Goal: Task Accomplishment & Management: Manage account settings

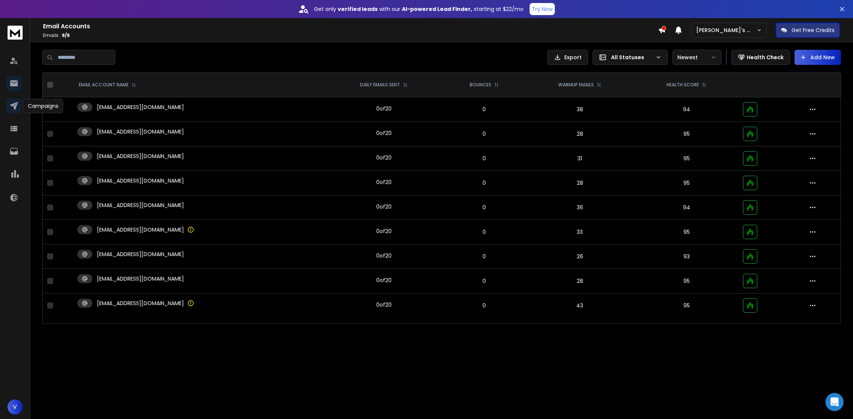
click at [8, 111] on link at bounding box center [13, 105] width 15 height 15
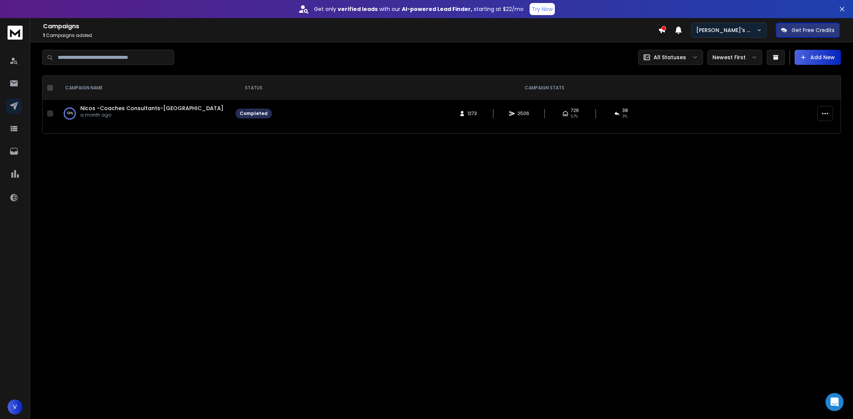
click at [755, 32] on div "[PERSON_NAME]'s Workspace" at bounding box center [729, 30] width 66 height 8
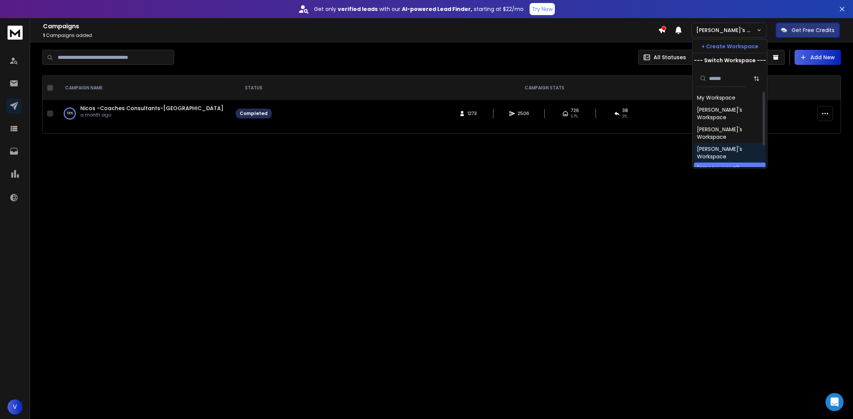
click at [708, 145] on div "[PERSON_NAME]'s Workspace" at bounding box center [730, 152] width 66 height 15
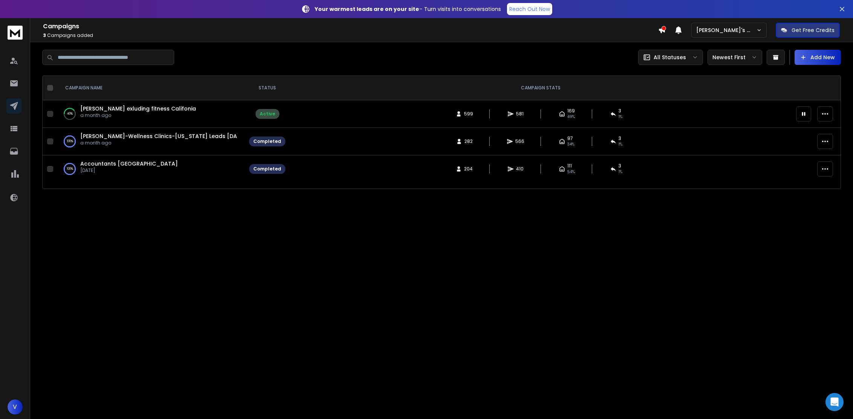
drag, startPoint x: 80, startPoint y: 106, endPoint x: 196, endPoint y: 109, distance: 116.2
click at [196, 109] on div "40 % Hugh-Heatlhcare exluding fitness Califonia a month ago" at bounding box center [150, 114] width 173 height 18
click at [20, 150] on link at bounding box center [13, 151] width 15 height 15
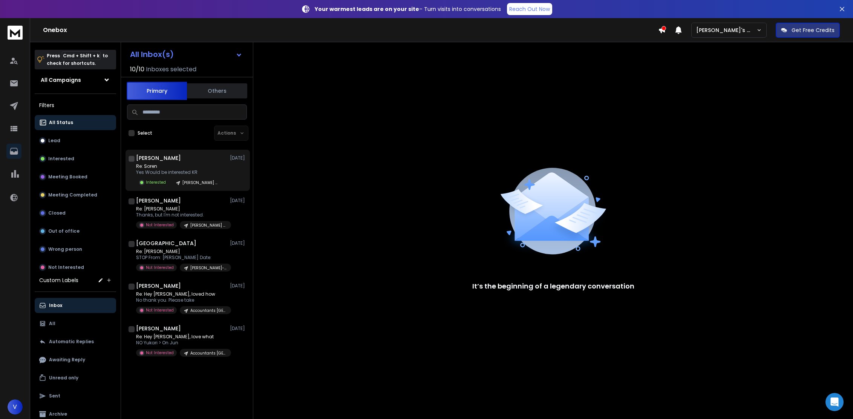
click at [175, 170] on p "Yes Would be interested KR" at bounding box center [179, 172] width 87 height 6
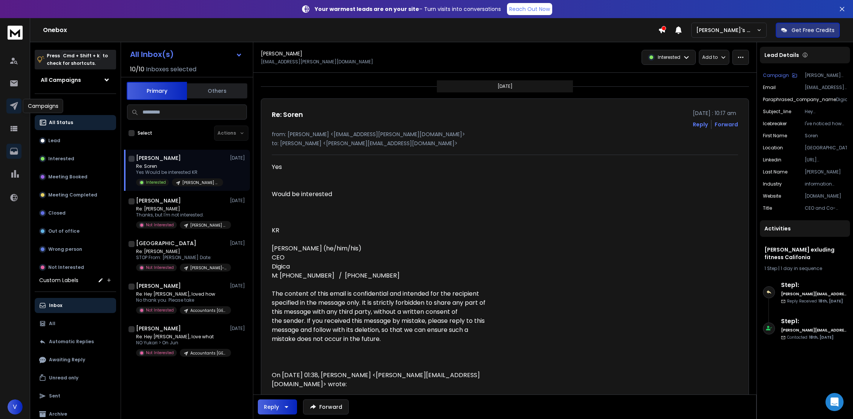
click at [17, 110] on icon at bounding box center [13, 105] width 9 height 9
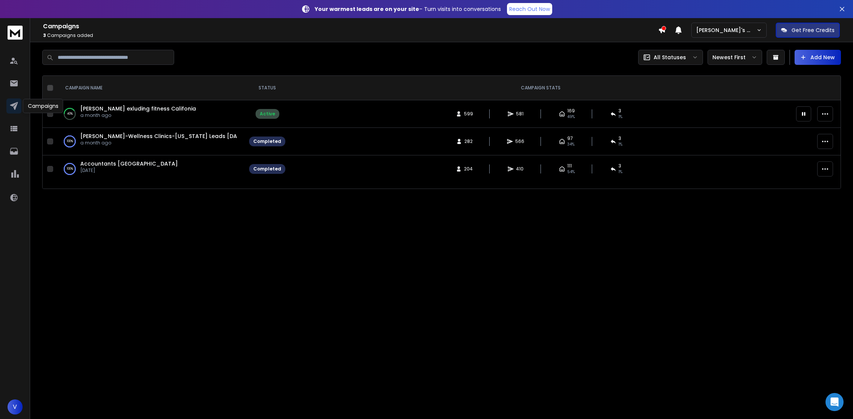
click at [124, 107] on span "[PERSON_NAME] exluding fitness Califonia" at bounding box center [138, 109] width 116 height 8
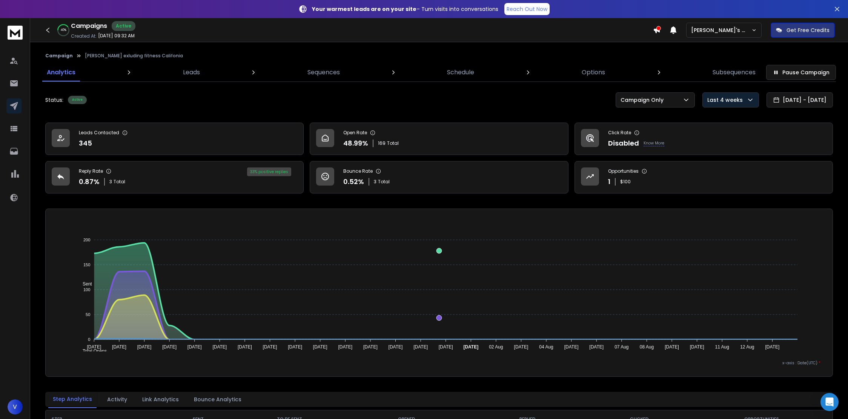
click at [746, 101] on icon "button" at bounding box center [750, 100] width 8 height 8
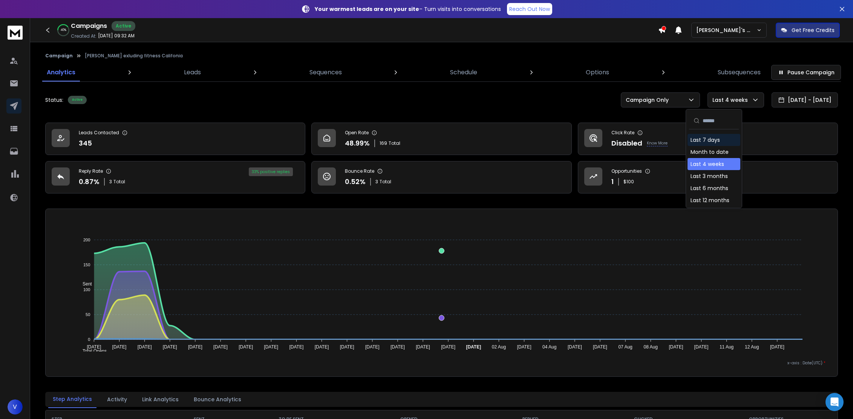
click at [721, 138] on div "Last 7 days" at bounding box center [714, 140] width 53 height 12
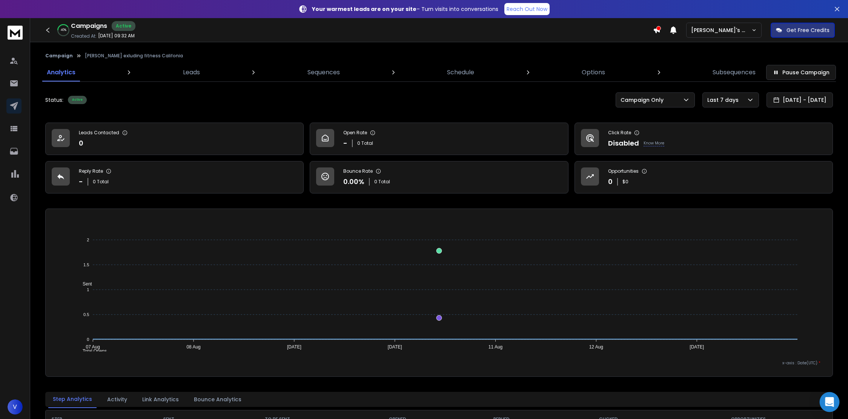
click at [833, 402] on icon "Open Intercom Messenger" at bounding box center [829, 402] width 10 height 10
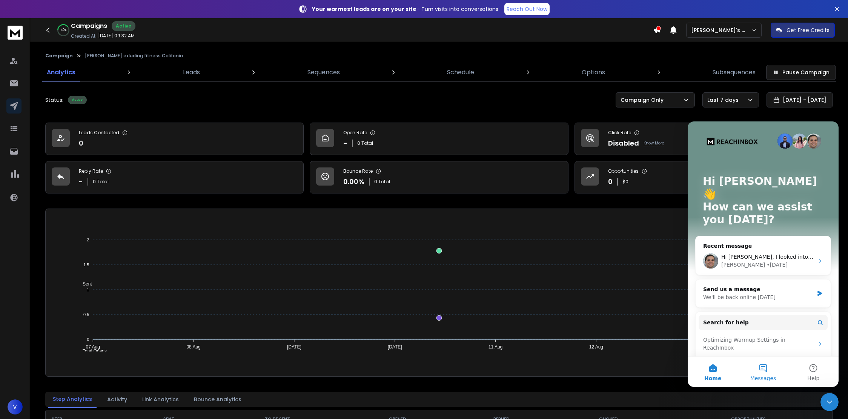
click at [771, 370] on button "Messages" at bounding box center [763, 372] width 50 height 30
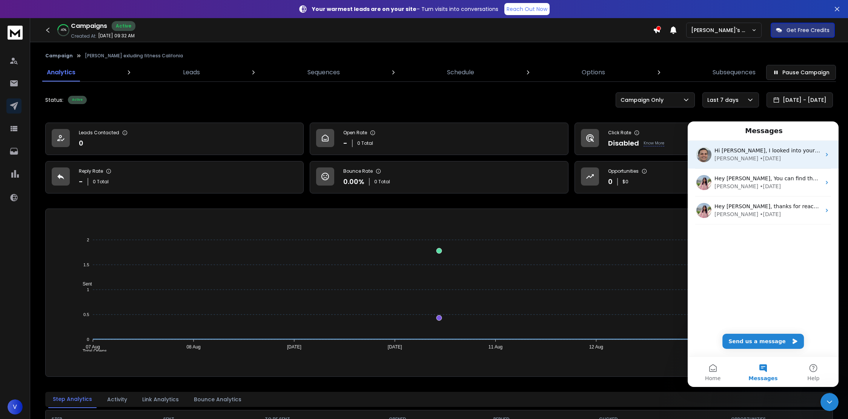
click at [754, 161] on div "Raj • 2d ago" at bounding box center [767, 159] width 106 height 8
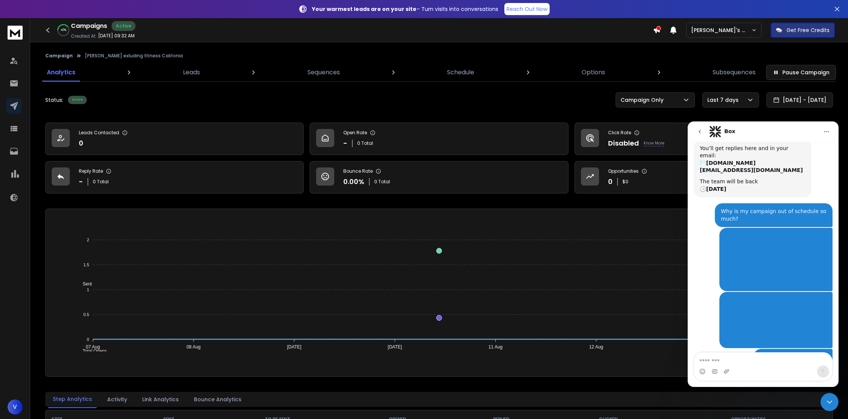
scroll to position [197, 0]
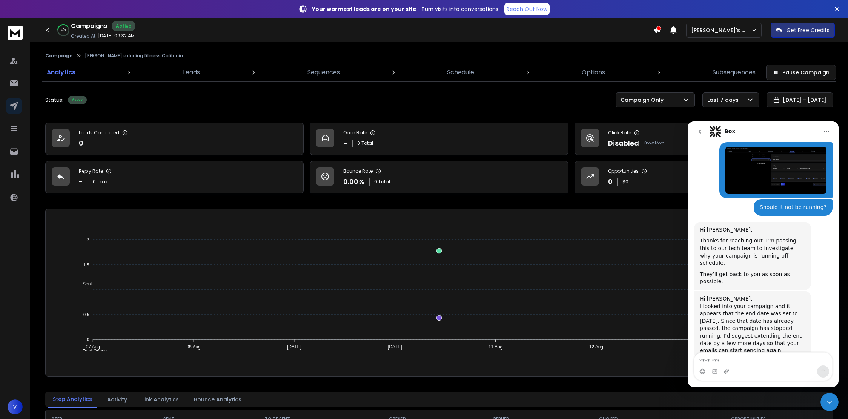
click at [743, 361] on textarea "Message…" at bounding box center [763, 359] width 138 height 13
type textarea "**********"
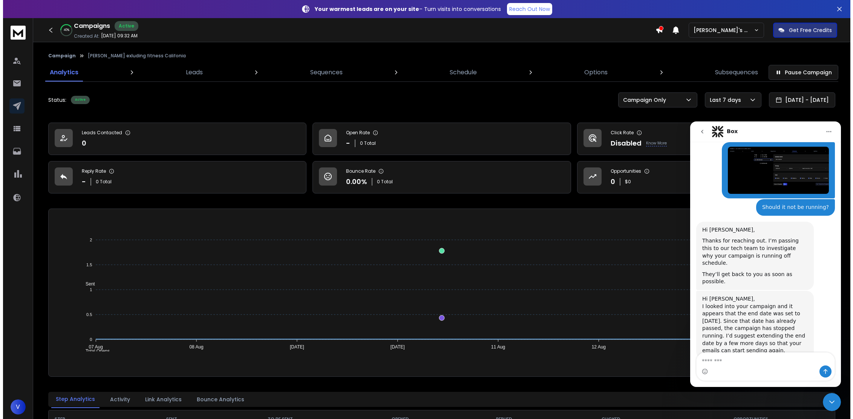
scroll to position [247, 0]
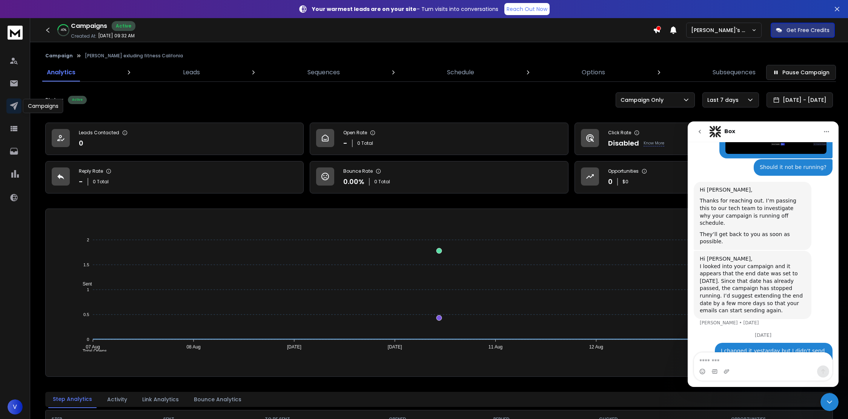
click at [17, 104] on icon at bounding box center [14, 106] width 8 height 8
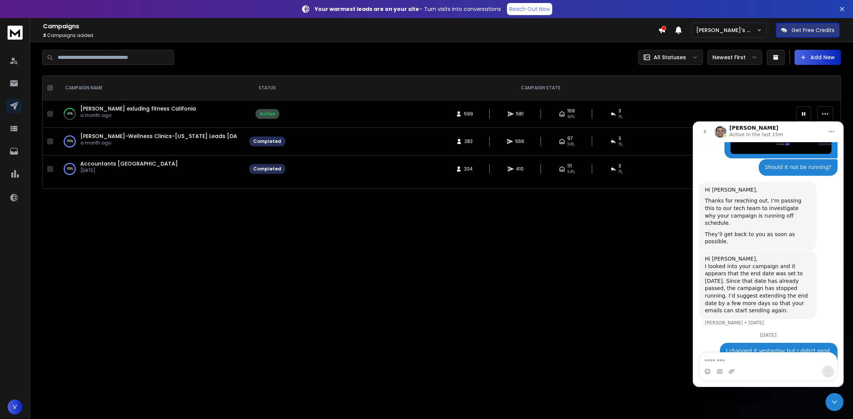
click at [835, 401] on icon "Close Intercom Messenger" at bounding box center [834, 401] width 9 height 9
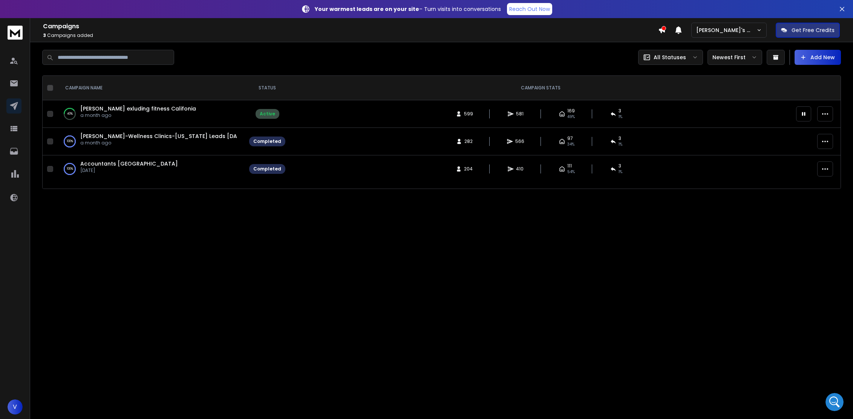
scroll to position [247, 0]
click at [828, 397] on div "Open Intercom Messenger" at bounding box center [834, 402] width 25 height 25
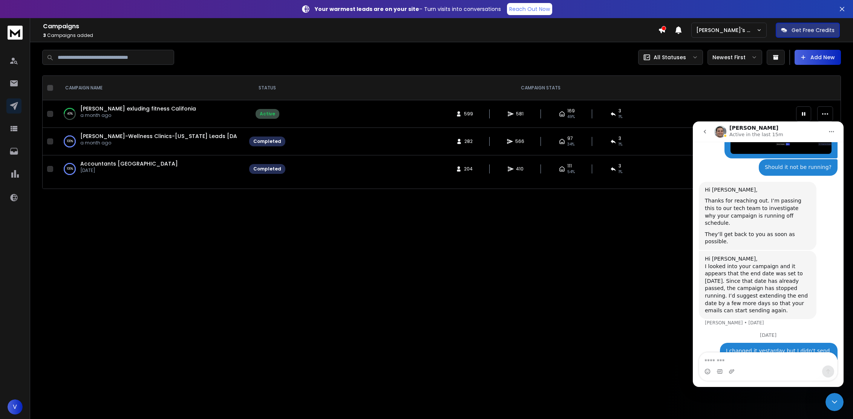
click at [836, 400] on icon "Close Intercom Messenger" at bounding box center [834, 401] width 9 height 9
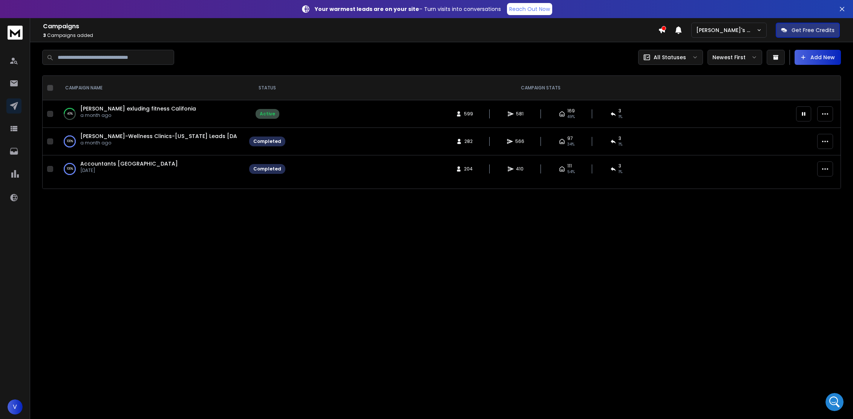
click at [840, 401] on icon "Open Intercom Messenger" at bounding box center [835, 402] width 12 height 12
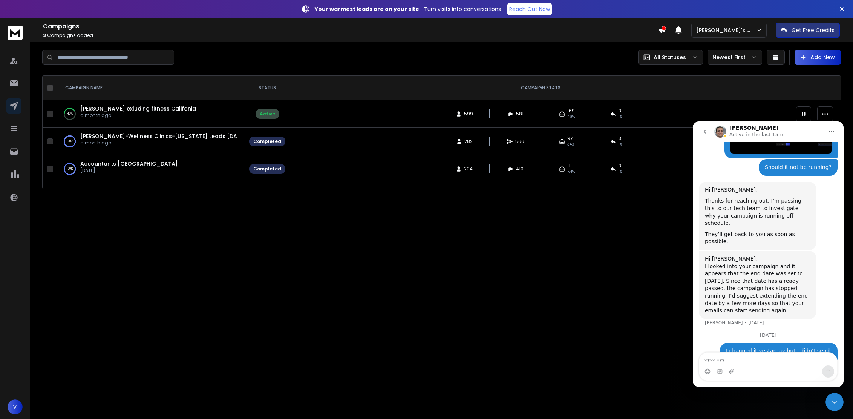
drag, startPoint x: 707, startPoint y: 244, endPoint x: 729, endPoint y: 262, distance: 28.3
click at [744, 293] on div "Hi Vasislav, I looked into your campaign and it appears that the end date was s…" at bounding box center [758, 285] width 118 height 68
drag, startPoint x: 706, startPoint y: 235, endPoint x: 723, endPoint y: 287, distance: 54.0
click at [723, 287] on div "Hi Vasislav, I looked into your campaign and it appears that the end date was s…" at bounding box center [758, 284] width 106 height 59
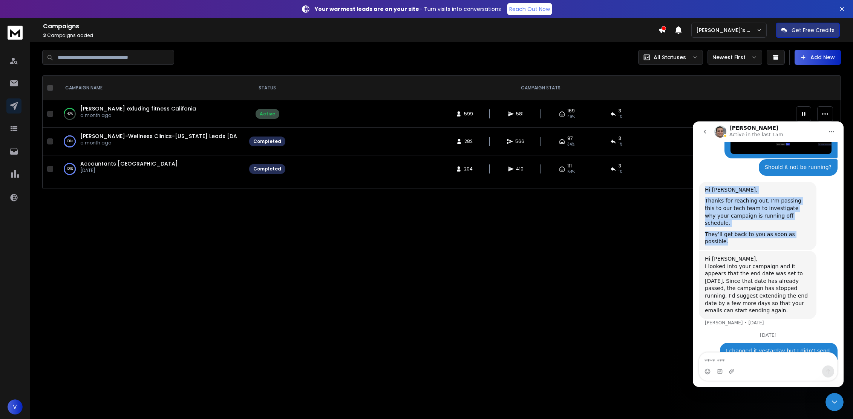
drag, startPoint x: 706, startPoint y: 175, endPoint x: 739, endPoint y: 225, distance: 59.5
click at [739, 225] on div "Hi Vasislav, Thanks for reaching out. I’m passing this to our tech team to inve…" at bounding box center [758, 216] width 118 height 68
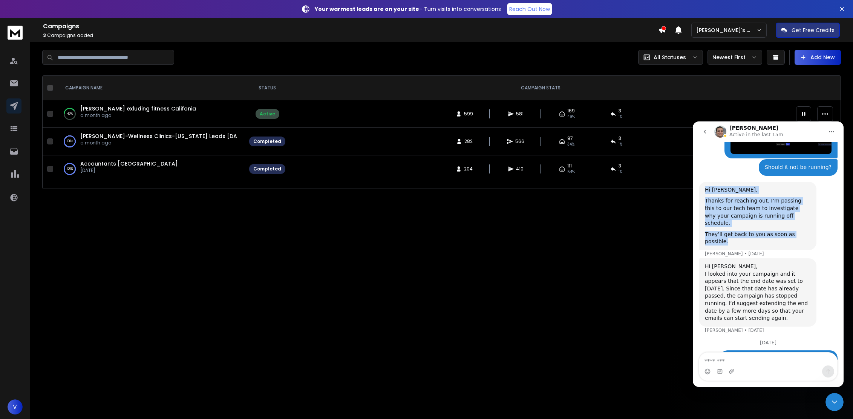
scroll to position [255, 0]
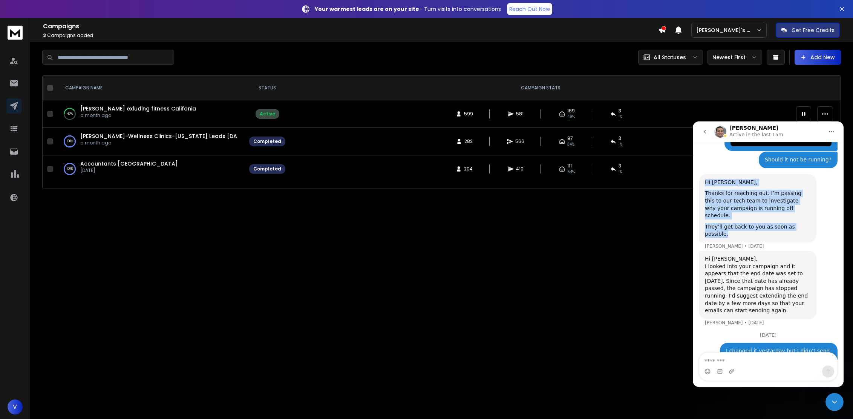
click at [710, 137] on button "go back" at bounding box center [705, 131] width 14 height 14
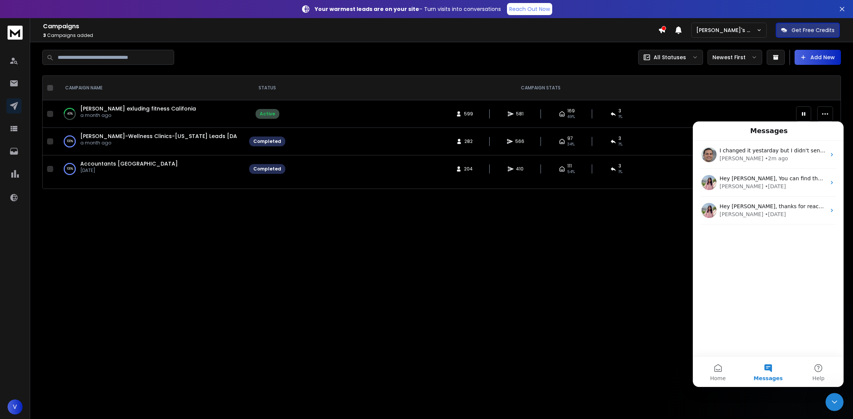
click at [828, 404] on div "Close Intercom Messenger" at bounding box center [835, 402] width 18 height 18
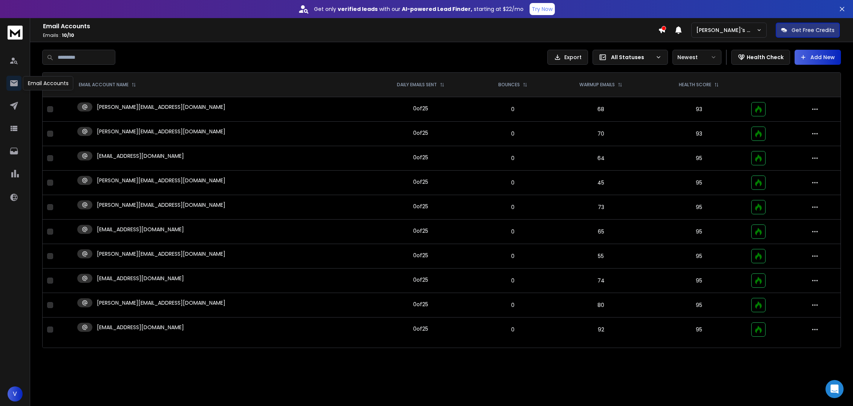
click at [11, 86] on icon at bounding box center [14, 83] width 8 height 6
click at [14, 103] on icon at bounding box center [13, 105] width 9 height 9
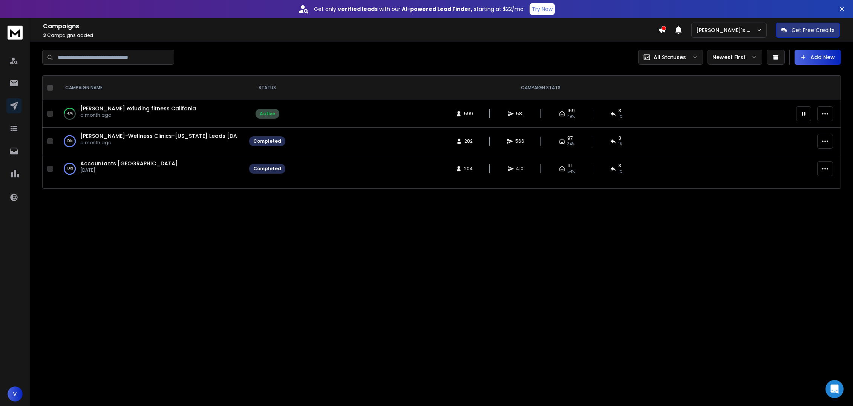
click at [98, 110] on span "[PERSON_NAME] exluding fitness Califonia" at bounding box center [138, 109] width 116 height 8
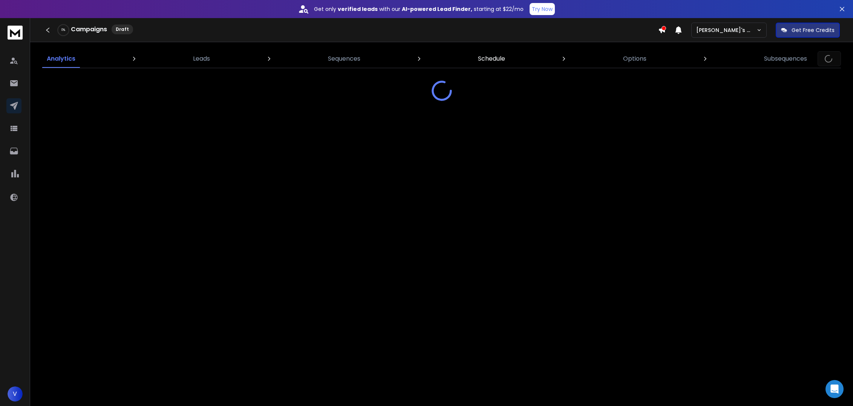
click at [499, 59] on p "Schedule" at bounding box center [491, 58] width 27 height 9
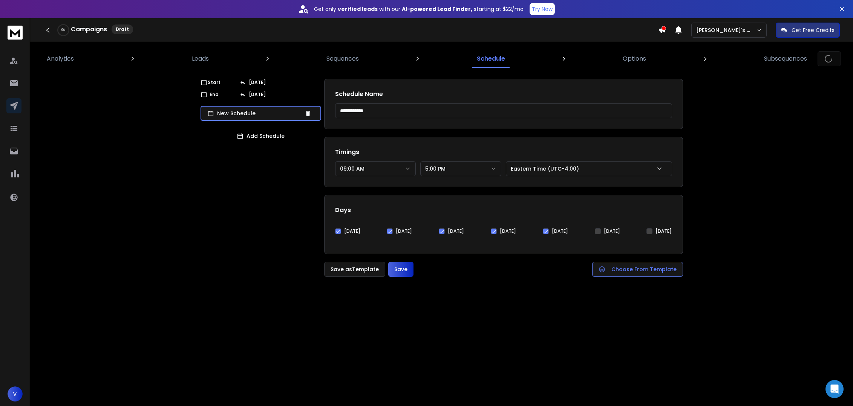
click at [263, 82] on p "Sun Aug 31 2025" at bounding box center [257, 83] width 17 height 6
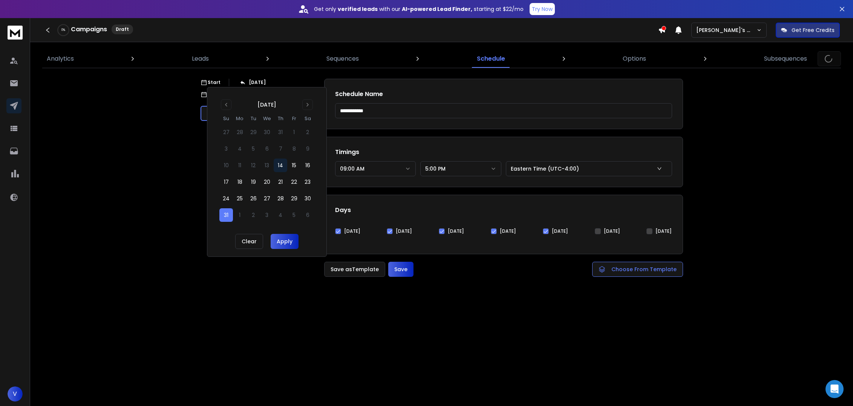
click at [281, 166] on button "14" at bounding box center [281, 166] width 14 height 14
click at [287, 239] on button "Apply" at bounding box center [285, 241] width 28 height 15
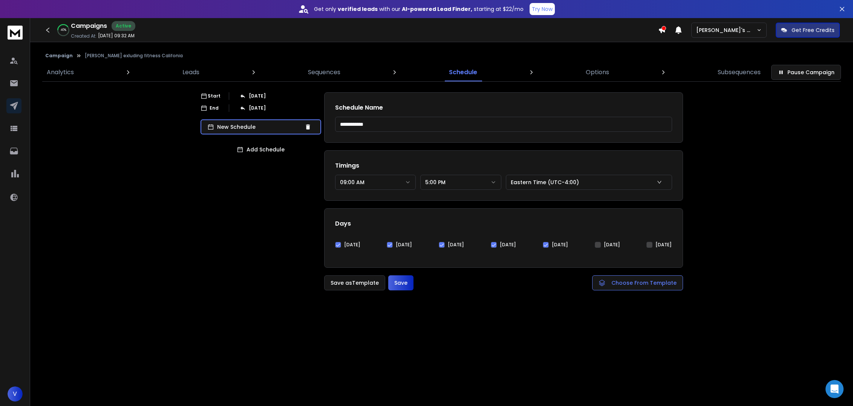
click at [266, 109] on p "Sun Aug 31 2025" at bounding box center [257, 108] width 17 height 6
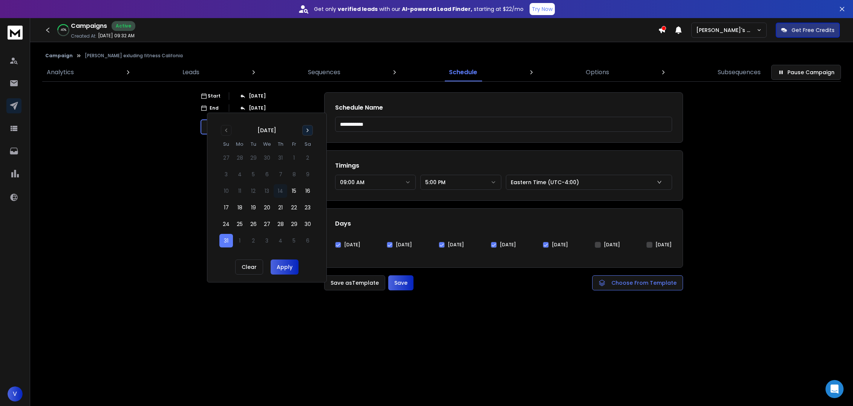
click at [308, 134] on button "Go to next month" at bounding box center [307, 130] width 11 height 11
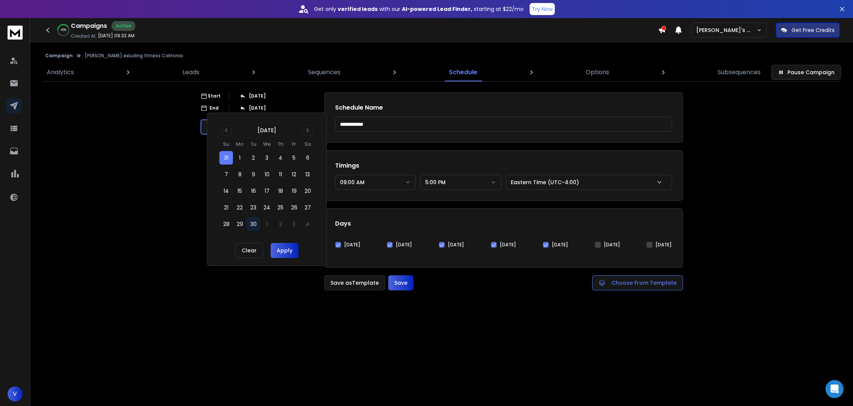
click at [253, 224] on button "30" at bounding box center [254, 225] width 14 height 14
click at [279, 253] on button "Apply" at bounding box center [285, 250] width 28 height 15
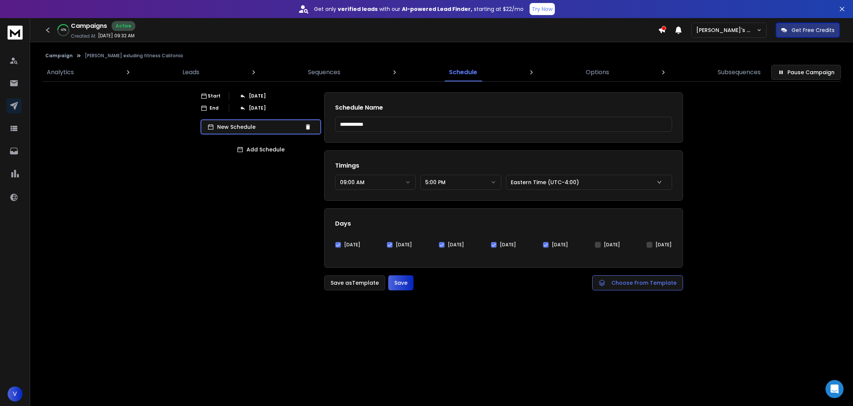
click at [403, 288] on button "Save" at bounding box center [400, 283] width 25 height 15
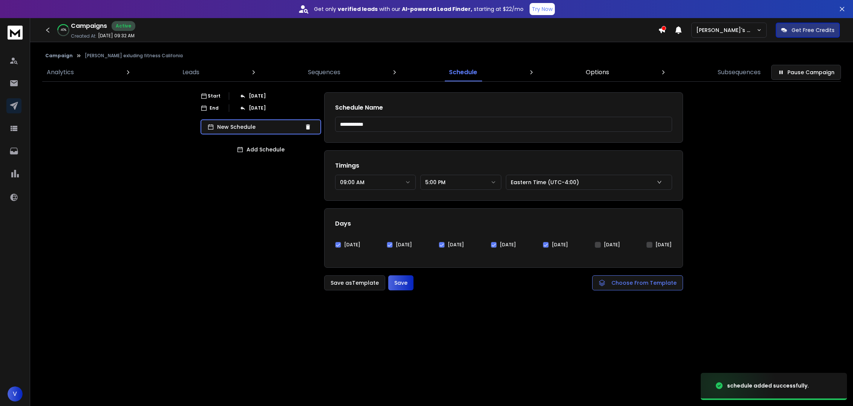
click at [606, 69] on p "Options" at bounding box center [597, 72] width 23 height 9
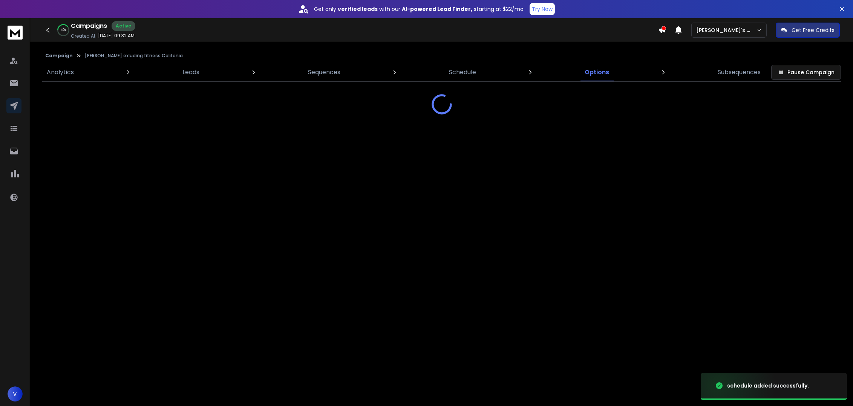
select select "*"
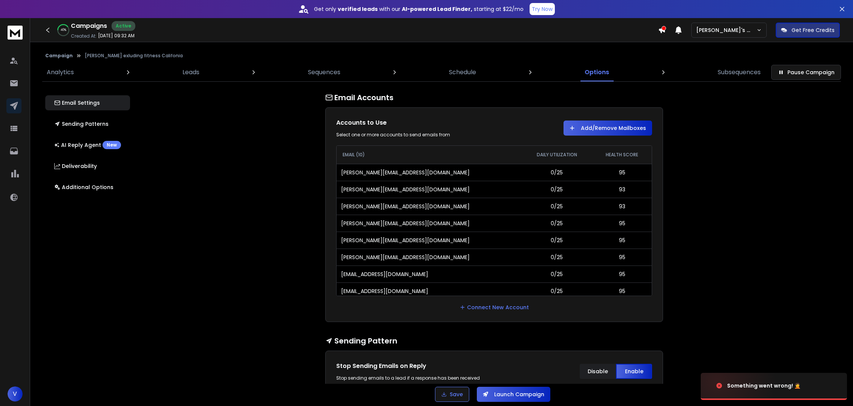
scroll to position [111, 0]
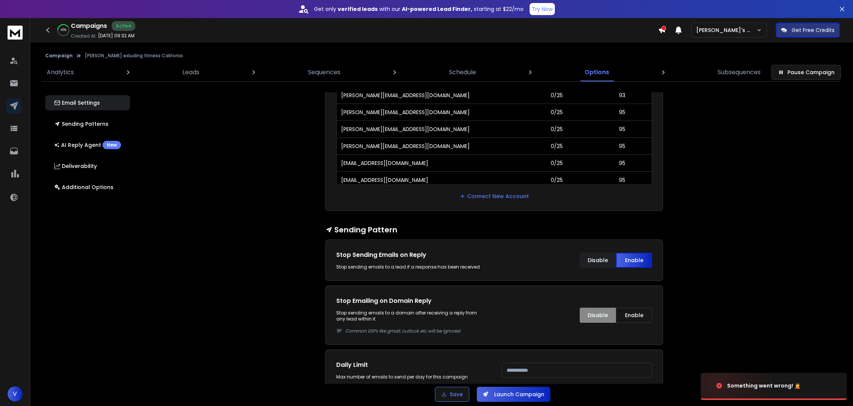
click at [528, 390] on button "Launch Campaign" at bounding box center [514, 394] width 74 height 15
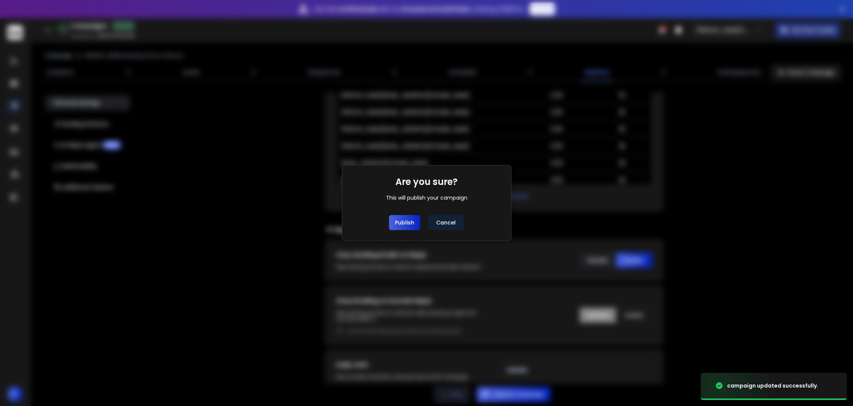
click at [404, 221] on button "Publish" at bounding box center [404, 222] width 31 height 15
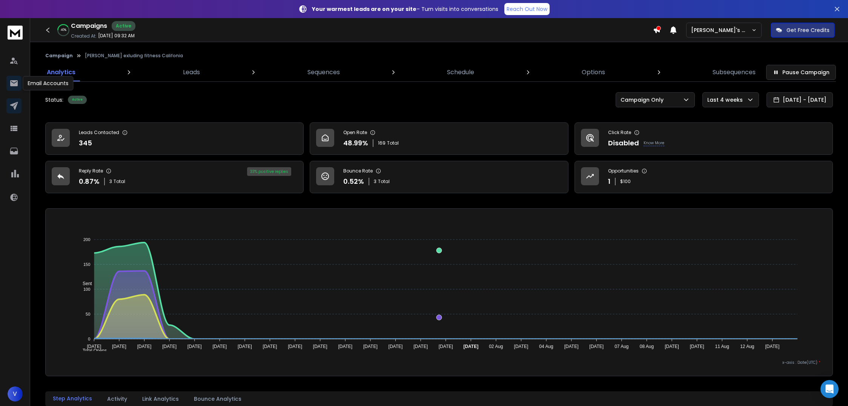
click at [15, 84] on icon at bounding box center [14, 83] width 8 height 6
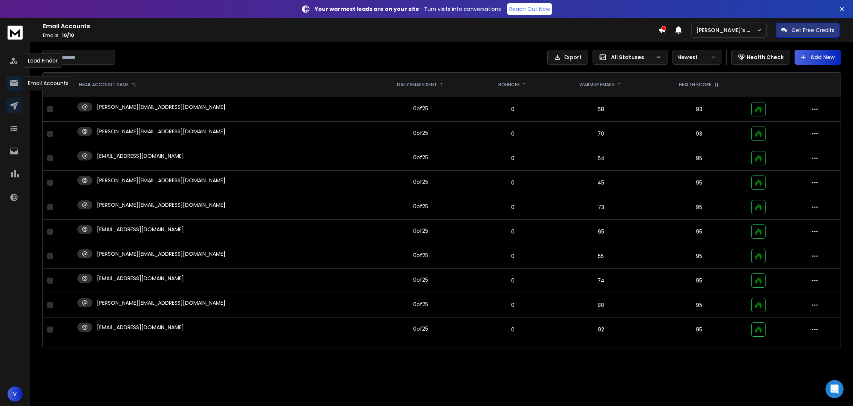
click at [19, 99] on link at bounding box center [13, 105] width 15 height 15
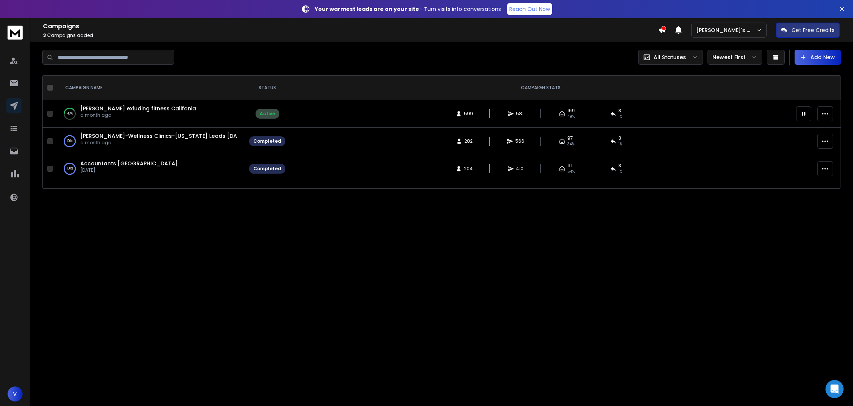
click at [111, 109] on span "[PERSON_NAME] exluding fitness Califonia" at bounding box center [138, 109] width 116 height 8
